Goal: Communication & Community: Answer question/provide support

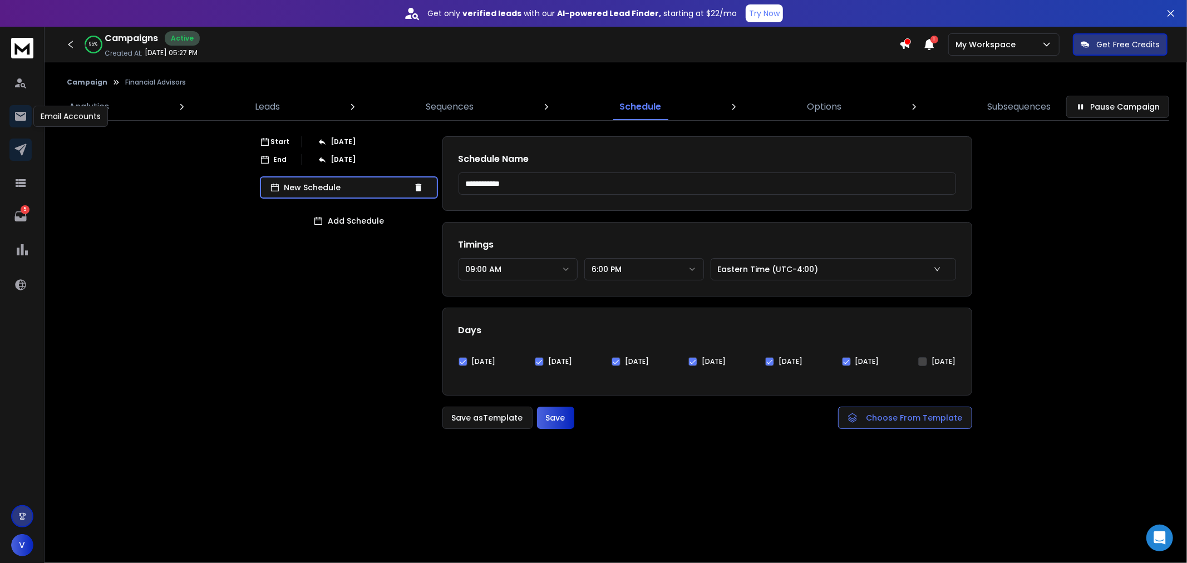
click at [12, 119] on link at bounding box center [20, 116] width 22 height 22
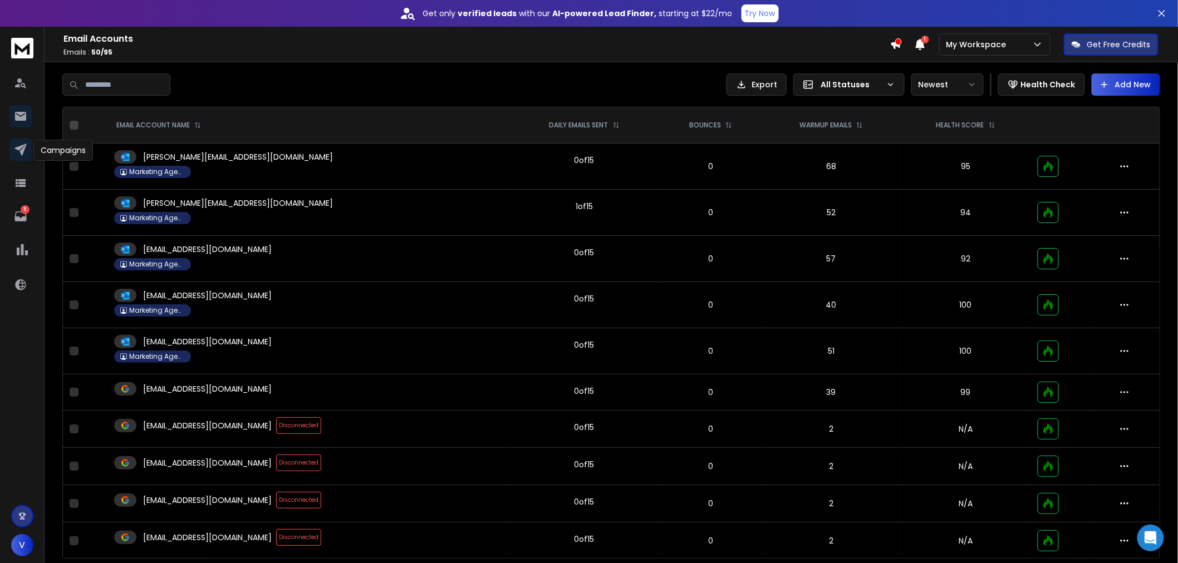
click at [27, 158] on link at bounding box center [20, 150] width 22 height 22
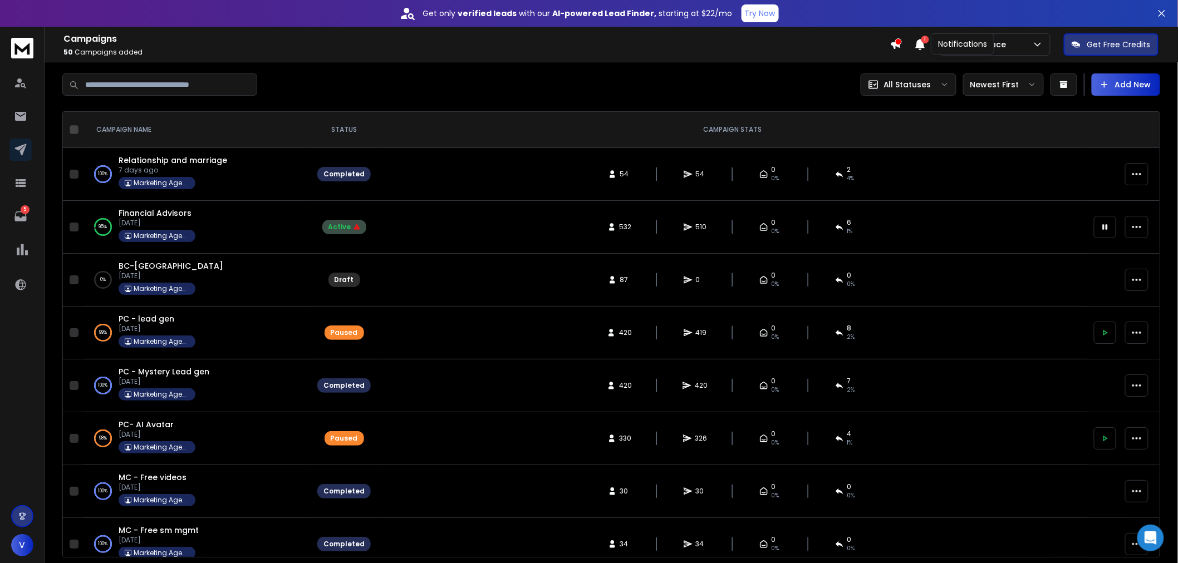
click at [927, 42] on span "1" at bounding box center [925, 40] width 8 height 8
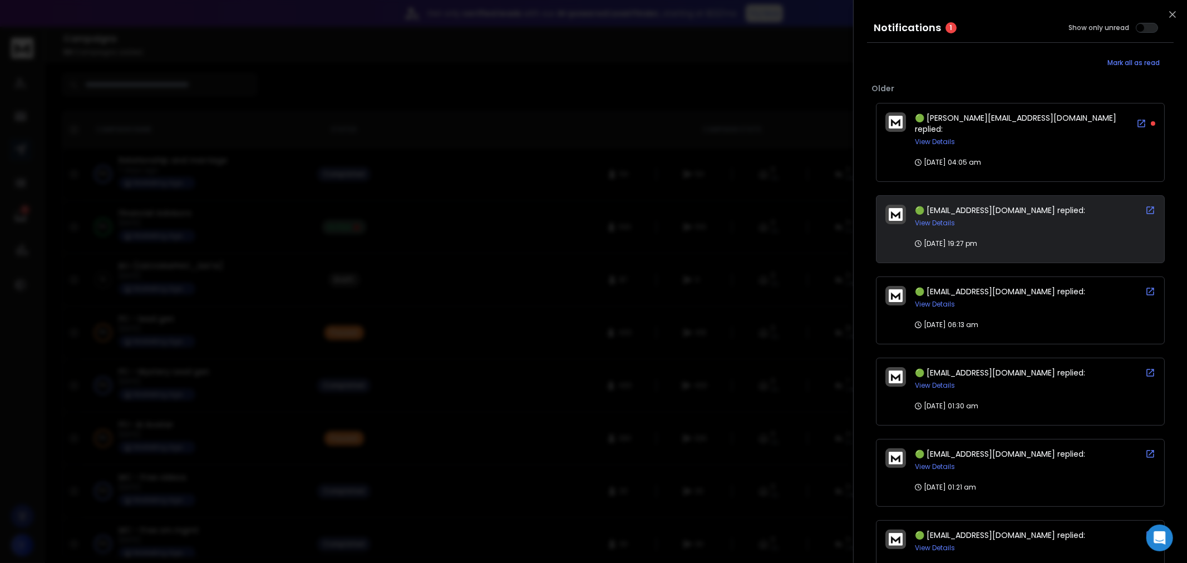
click at [942, 219] on div "View Details" at bounding box center [935, 223] width 40 height 9
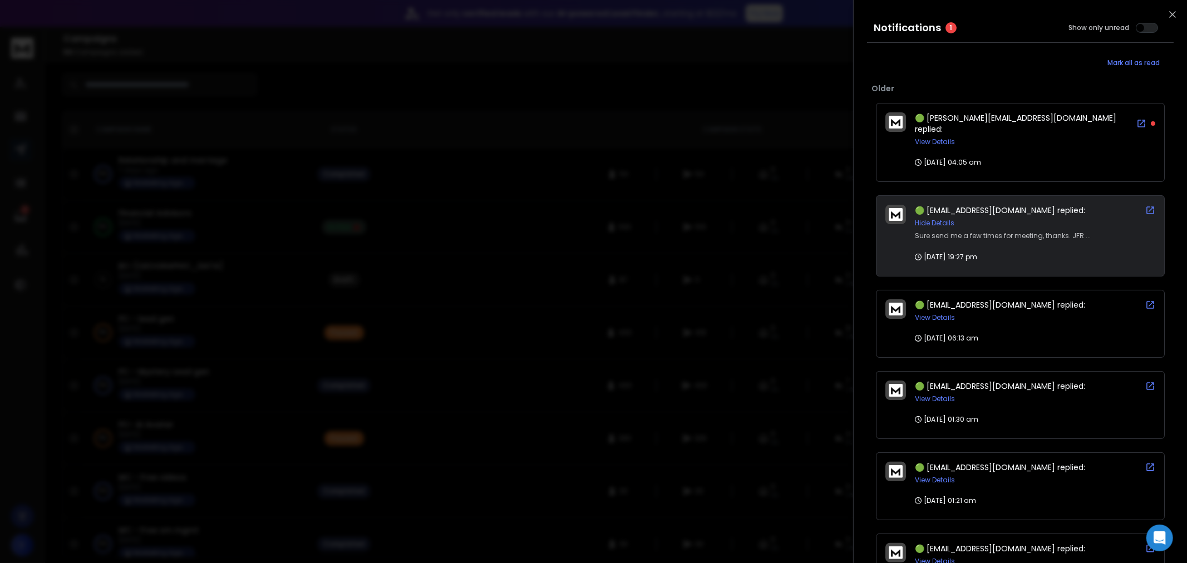
click at [958, 205] on span "🟢 [EMAIL_ADDRESS][DOMAIN_NAME] replied:" at bounding box center [1000, 210] width 170 height 11
click at [1149, 205] on icon at bounding box center [1151, 210] width 10 height 10
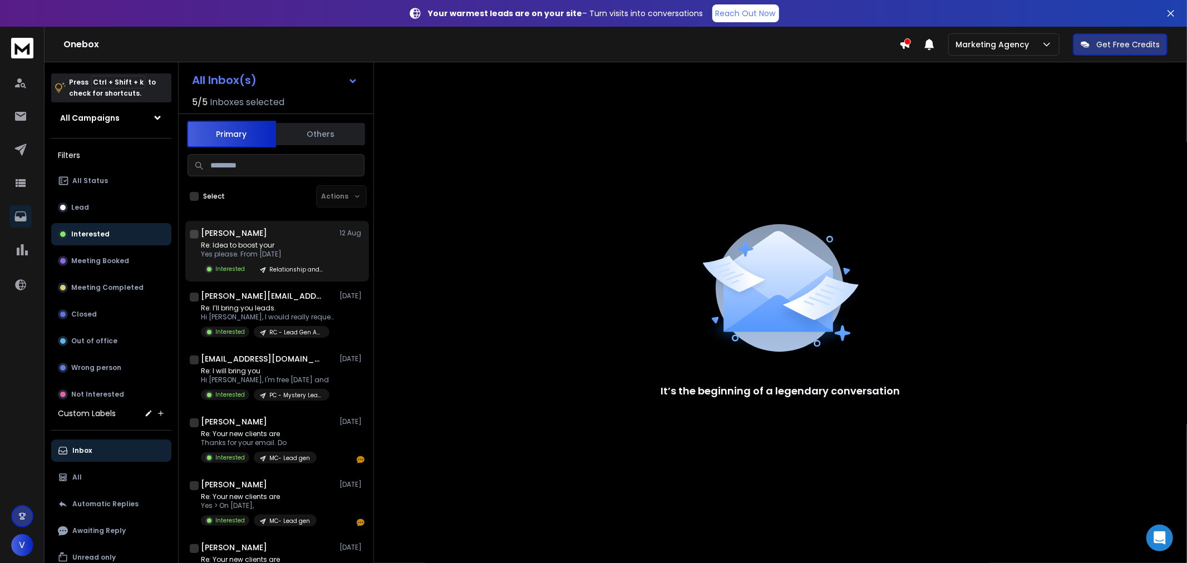
click at [303, 255] on p "Yes please. From [DATE]" at bounding box center [265, 254] width 129 height 9
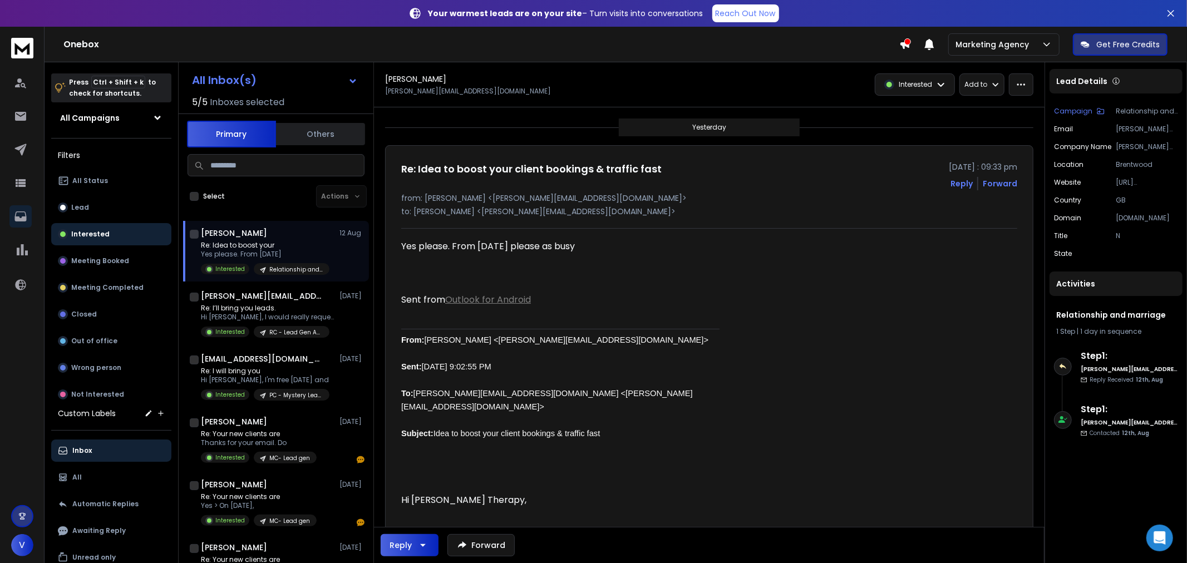
click at [571, 197] on p "from: [PERSON_NAME] <[PERSON_NAME][EMAIL_ADDRESS][DOMAIN_NAME]>" at bounding box center [709, 198] width 616 height 11
drag, startPoint x: 571, startPoint y: 197, endPoint x: 618, endPoint y: 197, distance: 47.3
click at [618, 197] on p "from: [PERSON_NAME] <[PERSON_NAME][EMAIL_ADDRESS][DOMAIN_NAME]>" at bounding box center [709, 198] width 616 height 11
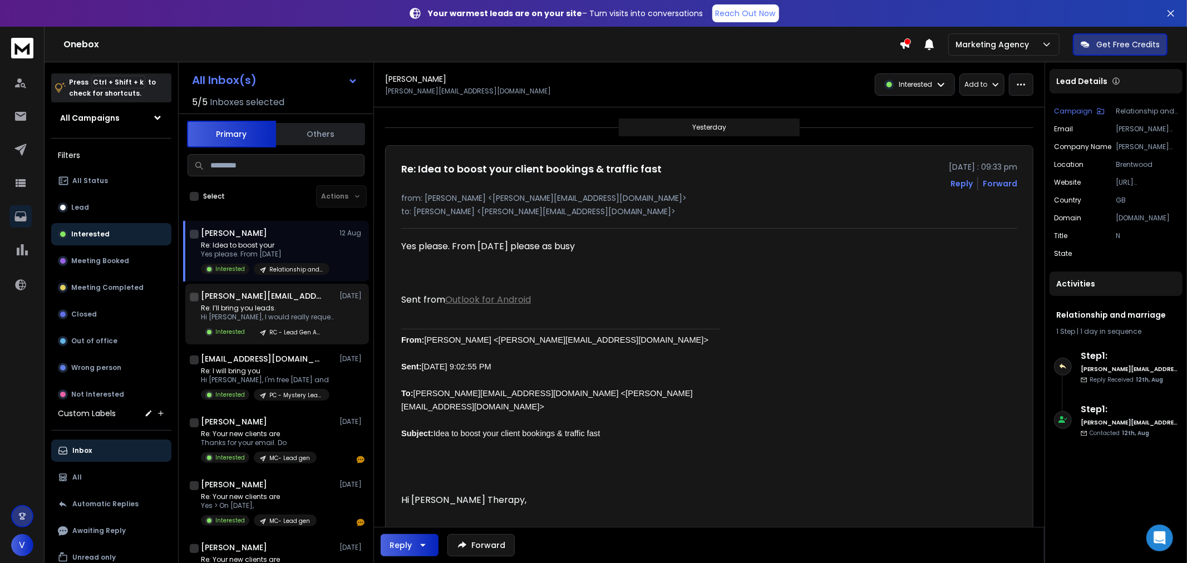
click at [308, 304] on p "Re: I’ll bring you leads." at bounding box center [268, 308] width 134 height 9
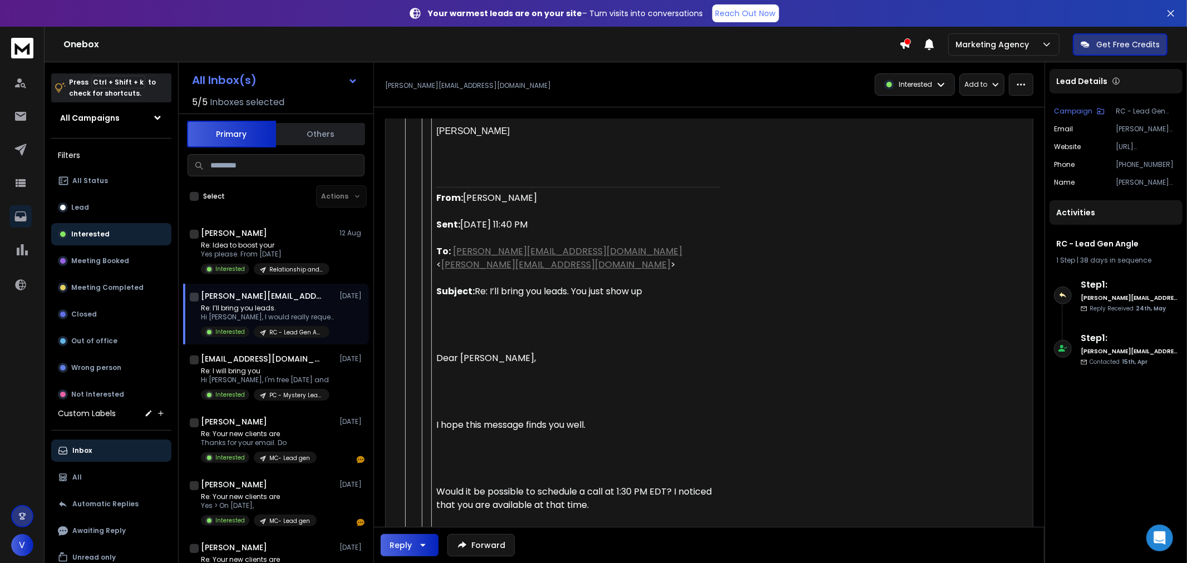
scroll to position [3382, 0]
